Goal: Information Seeking & Learning: Check status

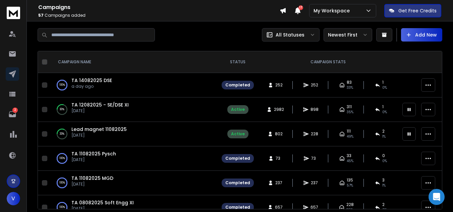
click at [99, 81] on span "TA 14082025 DSE" at bounding box center [91, 80] width 41 height 7
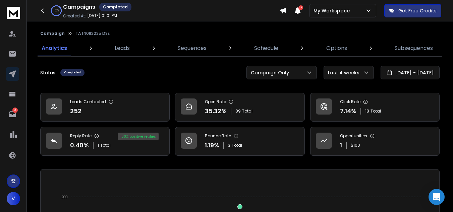
click at [48, 32] on button "Campaign" at bounding box center [52, 33] width 24 height 5
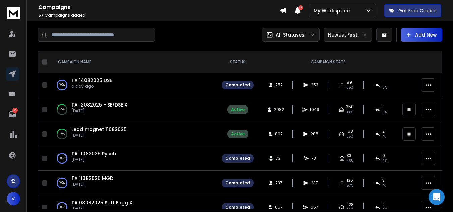
click at [102, 105] on span "TA 12082025 - SE/DSE XI" at bounding box center [99, 105] width 57 height 7
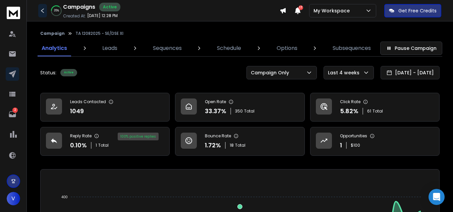
click at [43, 11] on icon at bounding box center [43, 11] width 6 height 6
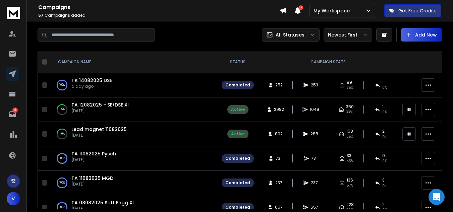
click at [108, 128] on span "Lead magnet 11082025" at bounding box center [98, 129] width 55 height 7
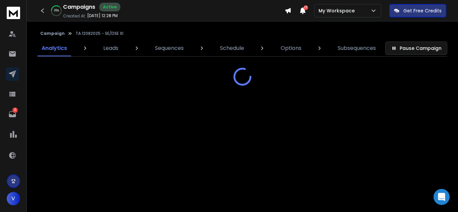
click at [151, 109] on div "Your warmest leads are on your site – Turn visits into conversations Reach Out …" at bounding box center [229, 106] width 458 height 212
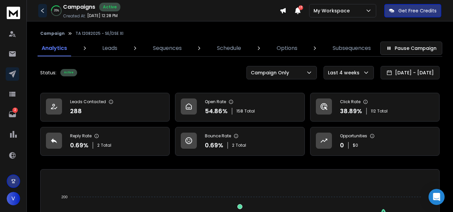
click at [38, 13] on button at bounding box center [42, 10] width 9 height 13
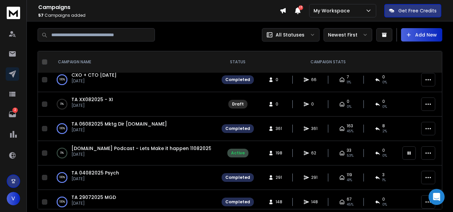
scroll to position [180, 0]
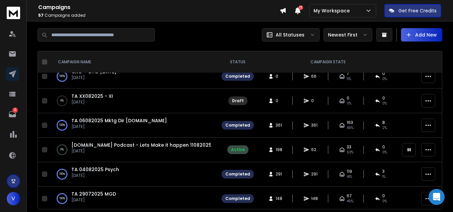
click at [118, 145] on span "[DOMAIN_NAME] Podcast - Lets Make it happen 11082025" at bounding box center [141, 145] width 140 height 7
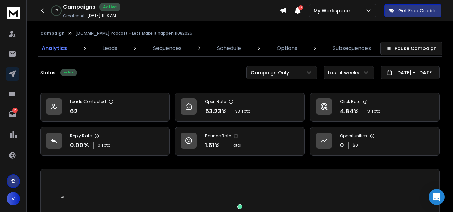
click at [55, 36] on button "Campaign" at bounding box center [52, 33] width 24 height 5
